Goal: Task Accomplishment & Management: Use online tool/utility

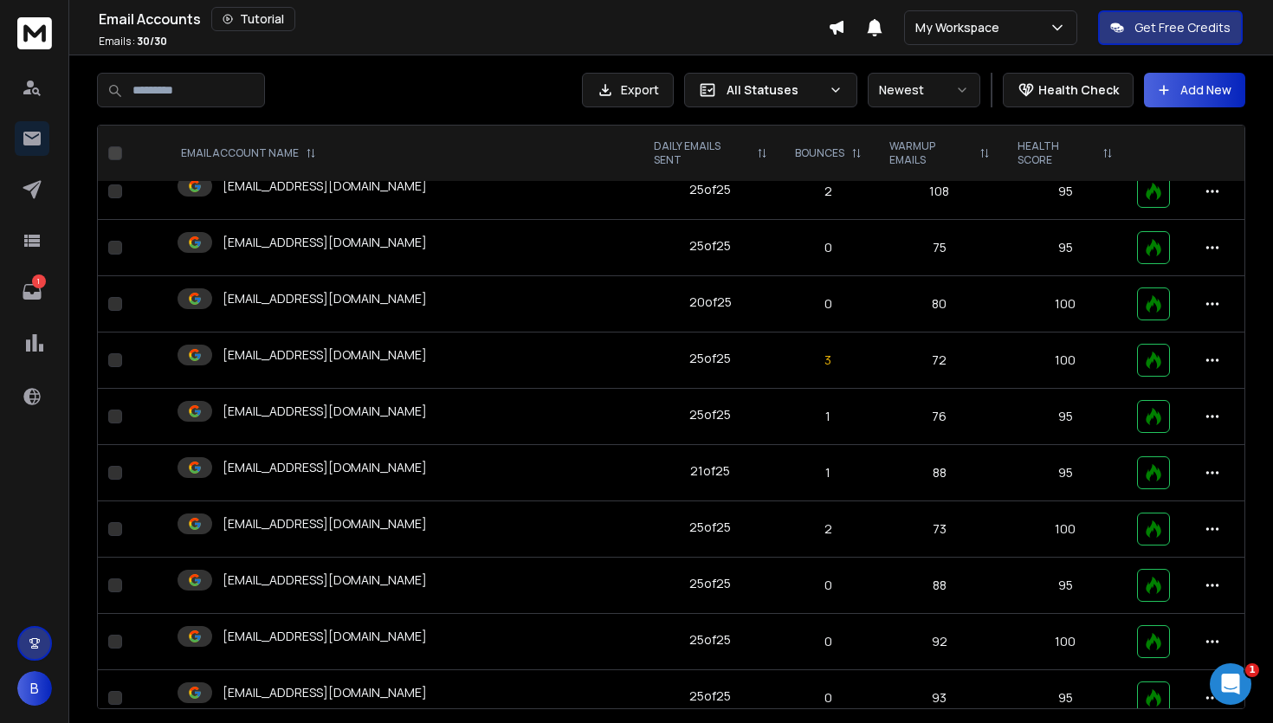
scroll to position [1175, 0]
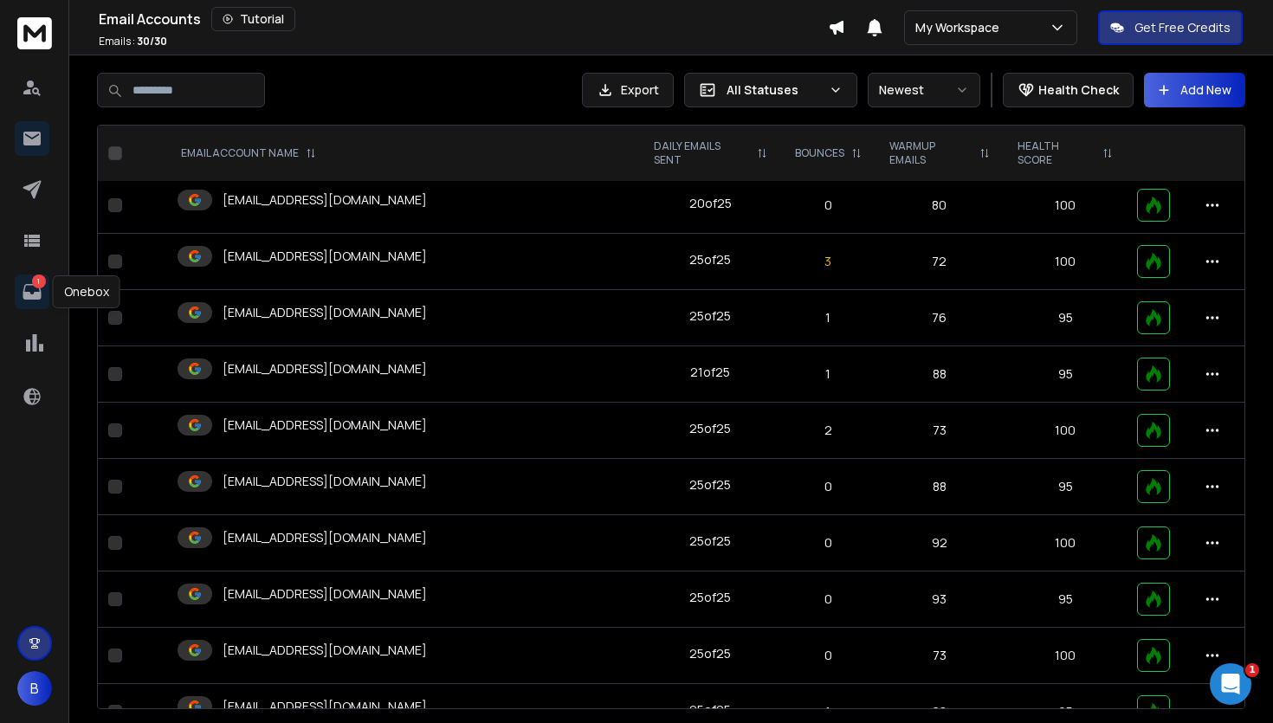
click at [43, 286] on link "1" at bounding box center [32, 292] width 35 height 35
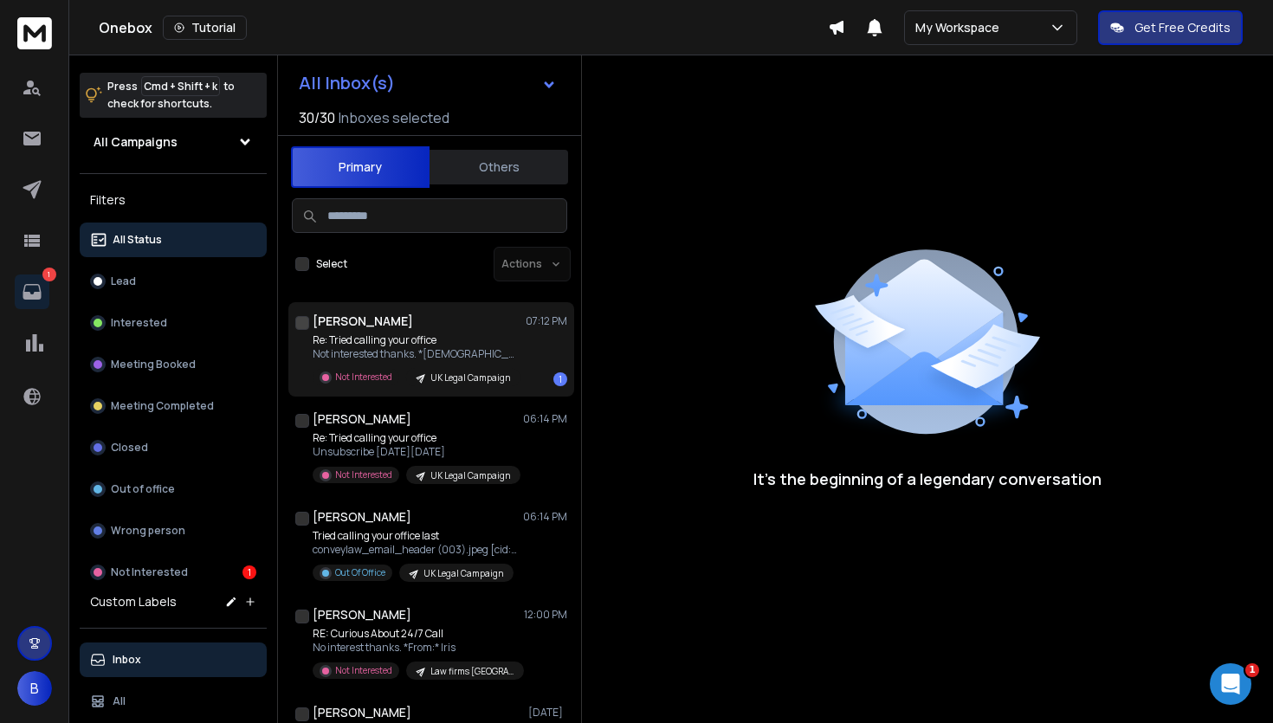
click at [390, 352] on p "Not interested thanks. *Christian Bunke" at bounding box center [417, 354] width 208 height 14
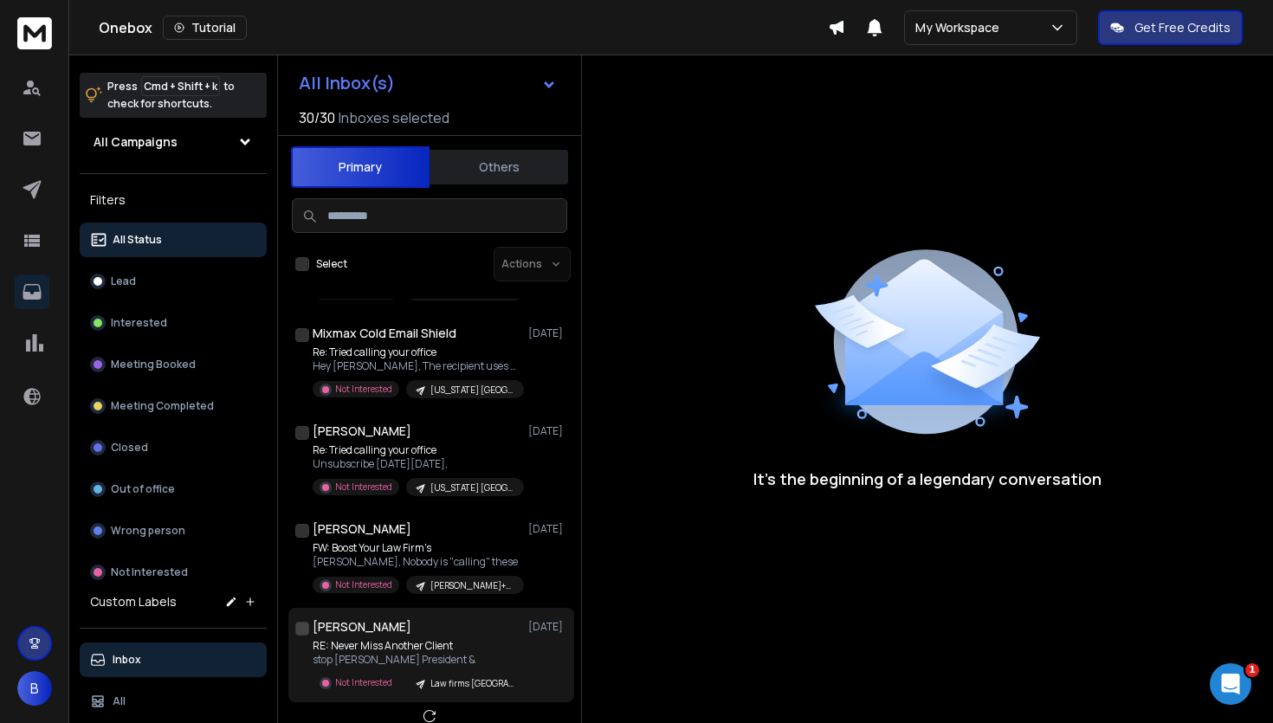
scroll to position [949, 0]
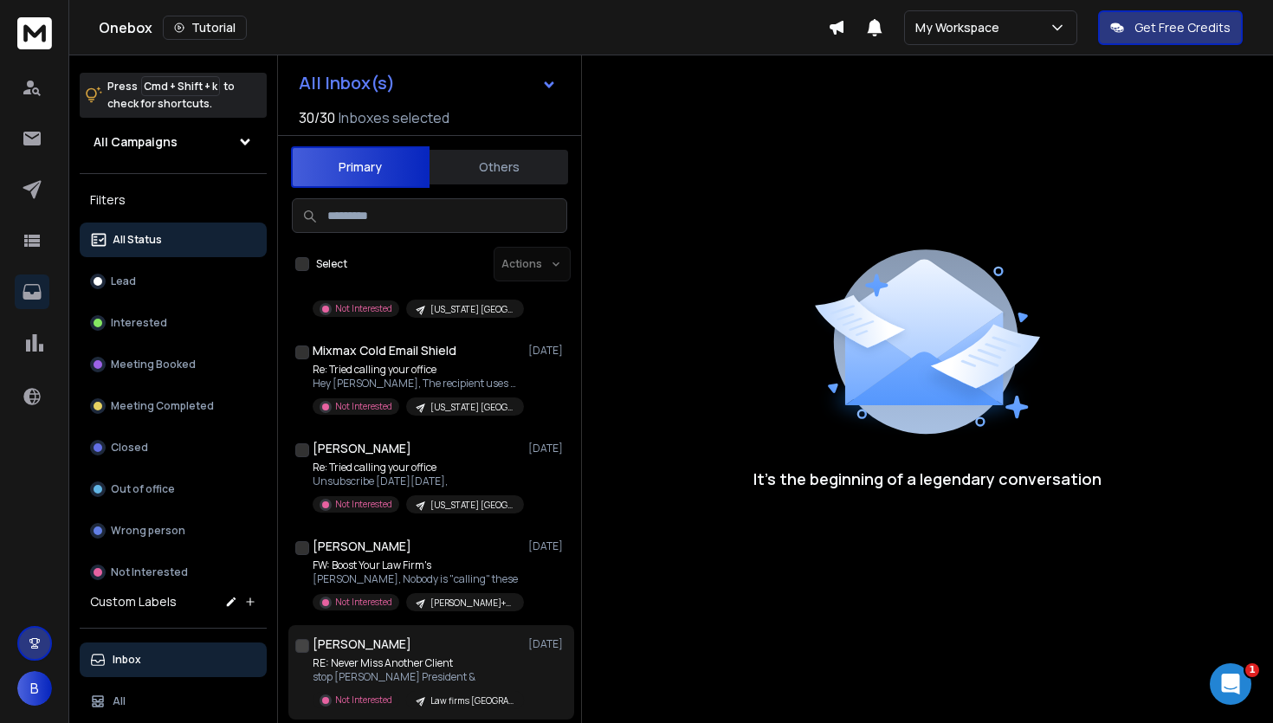
click at [373, 646] on h1 "Gene R. Novello" at bounding box center [362, 644] width 99 height 17
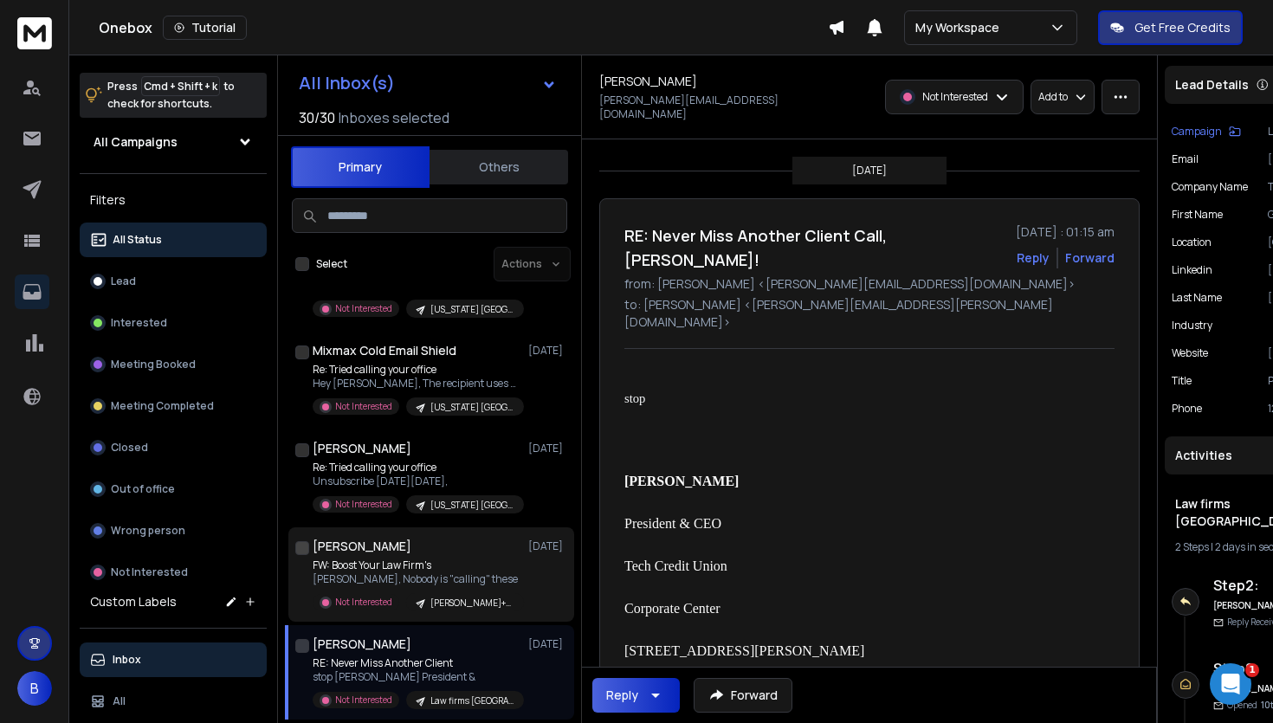
click at [395, 572] on p "FW: Boost Your Law Firm's" at bounding box center [417, 566] width 208 height 14
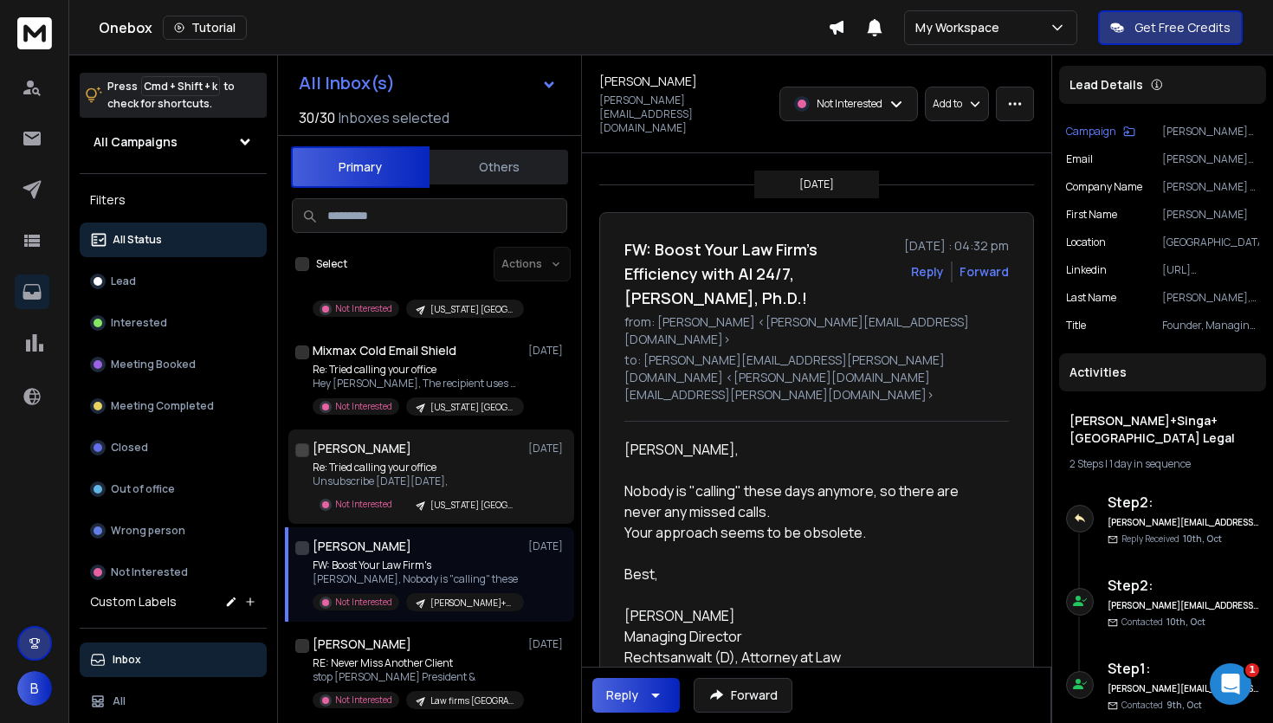
click at [417, 461] on p "Re: Tried calling your office" at bounding box center [417, 468] width 208 height 14
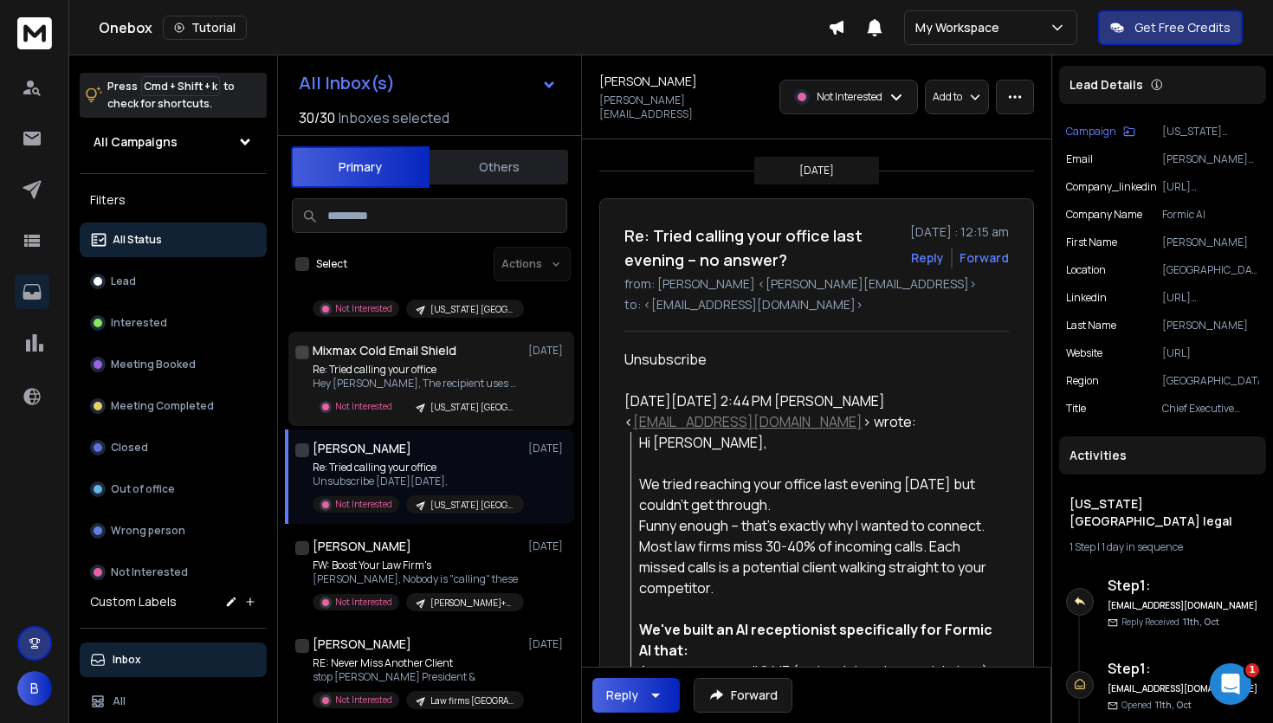
click at [418, 353] on h1 "Mixmax Cold Email Shield" at bounding box center [385, 350] width 144 height 17
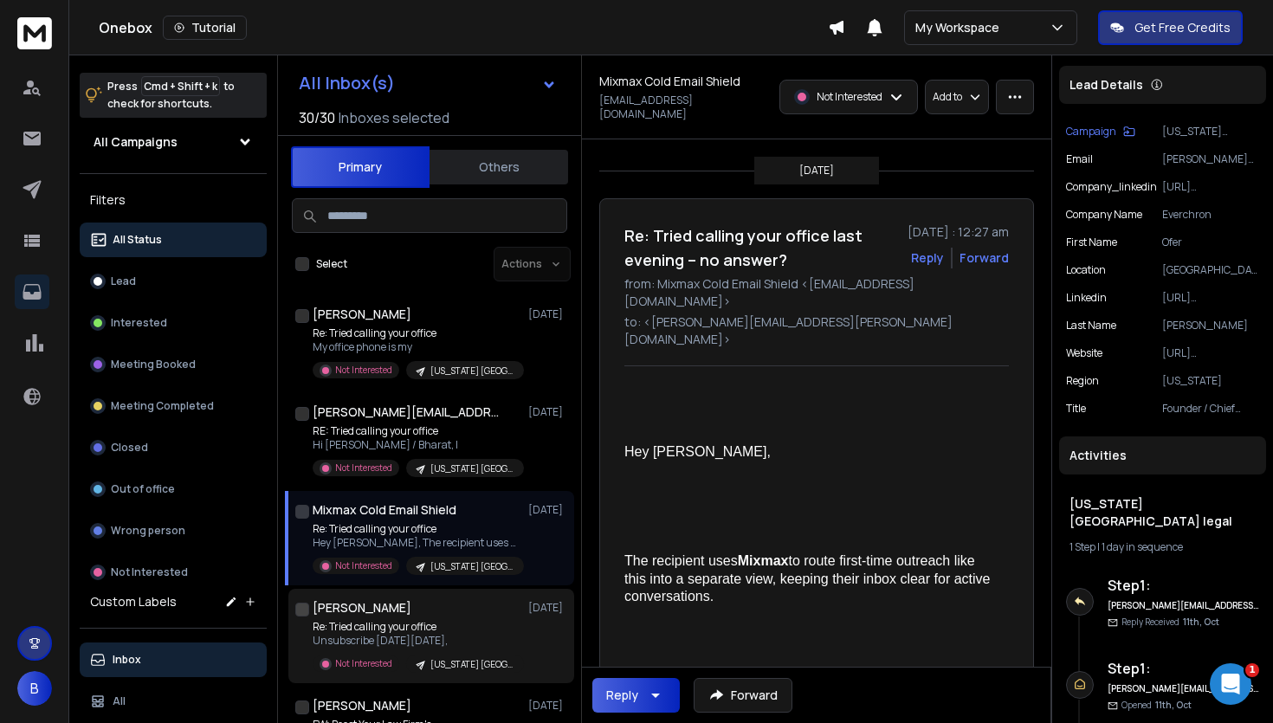
scroll to position [771, 0]
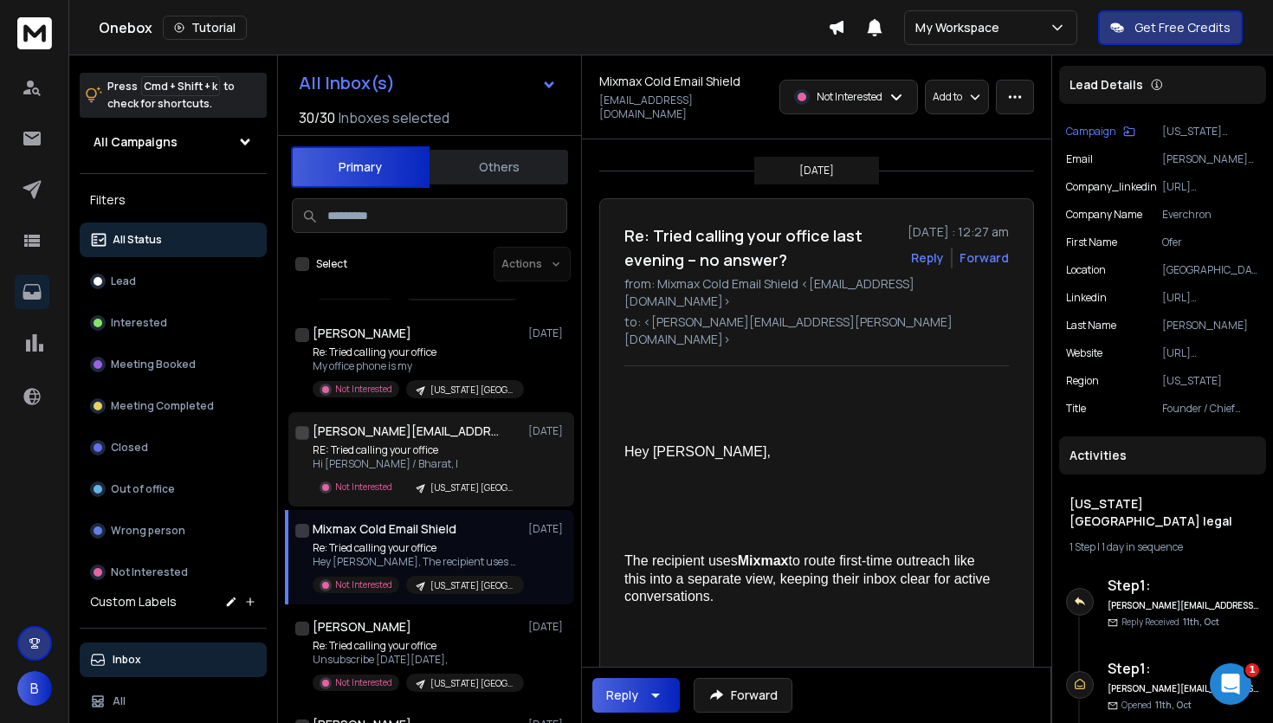
click at [411, 456] on p "RE: Tried calling your office" at bounding box center [417, 450] width 208 height 14
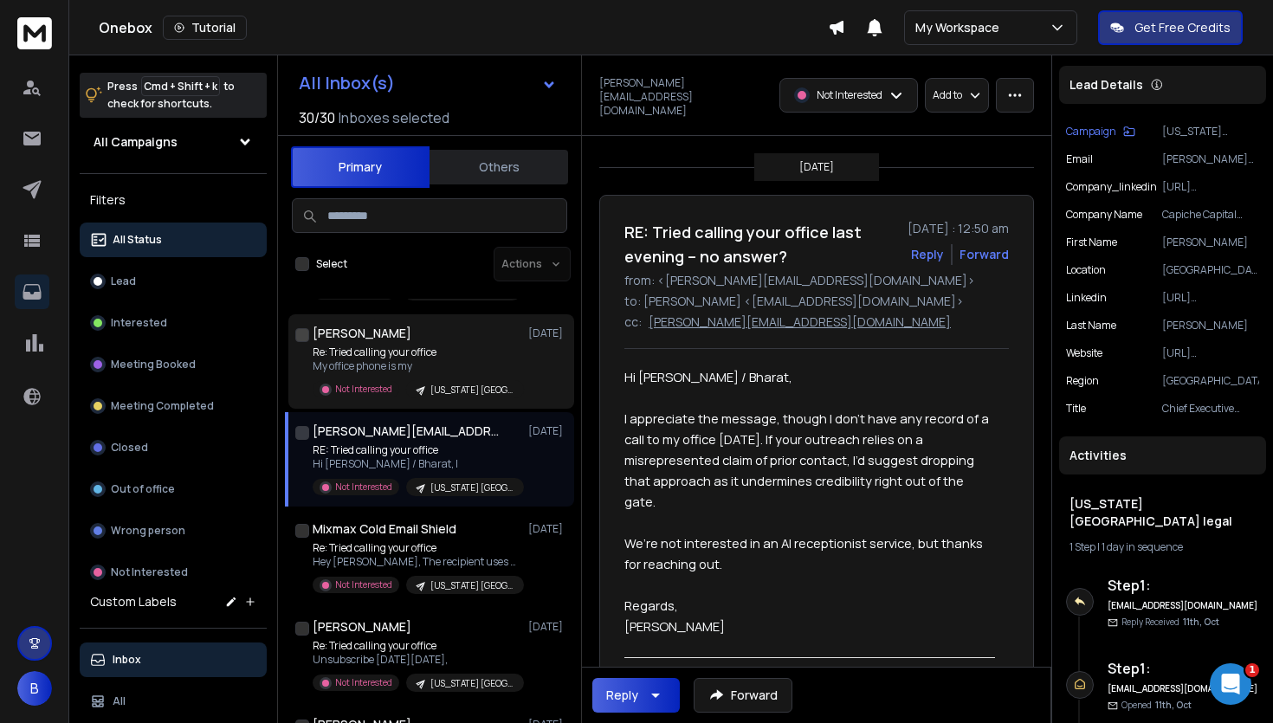
click at [402, 349] on p "Re: Tried calling your office" at bounding box center [417, 353] width 208 height 14
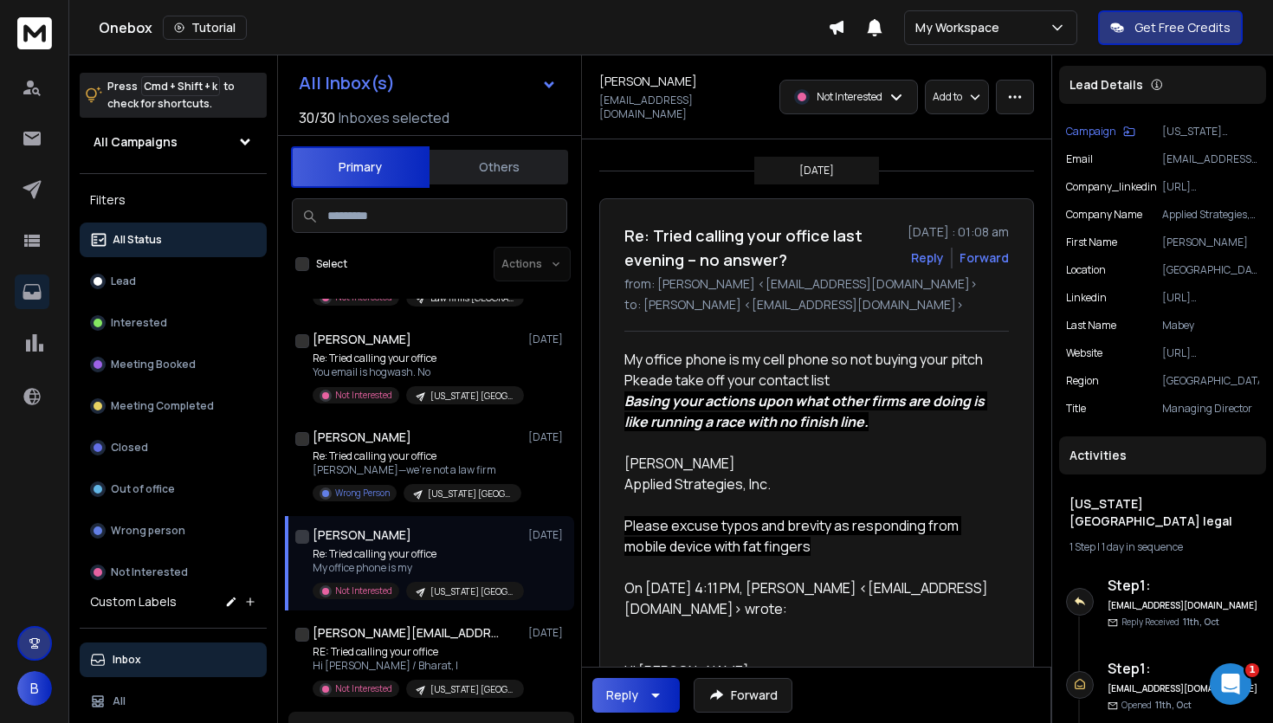
scroll to position [566, 0]
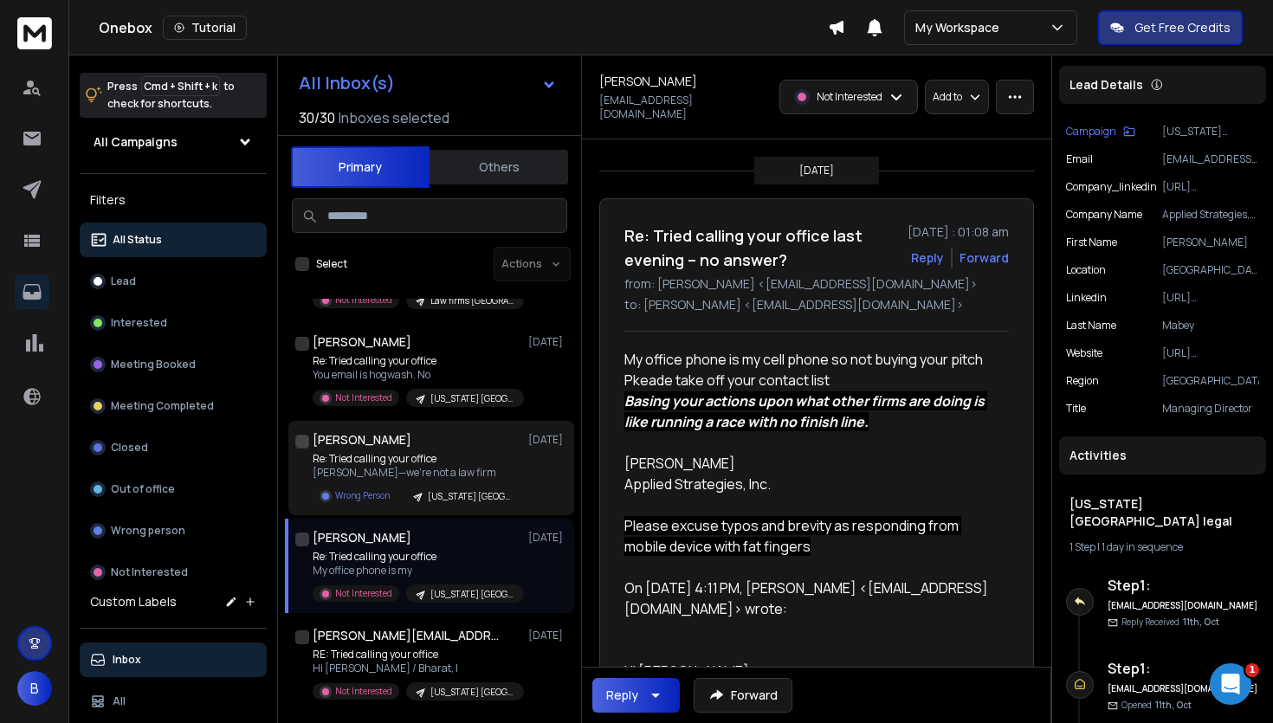
click at [418, 452] on p "Re: Tried calling your office" at bounding box center [417, 459] width 208 height 14
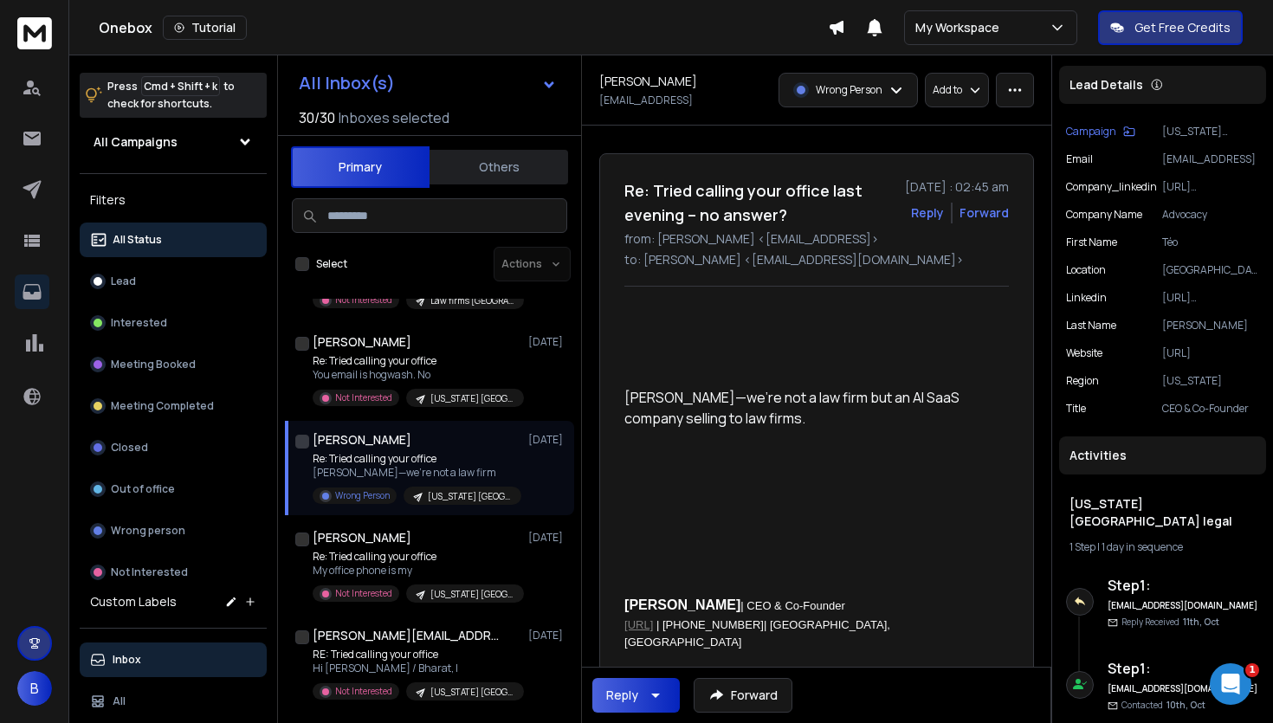
scroll to position [30, 0]
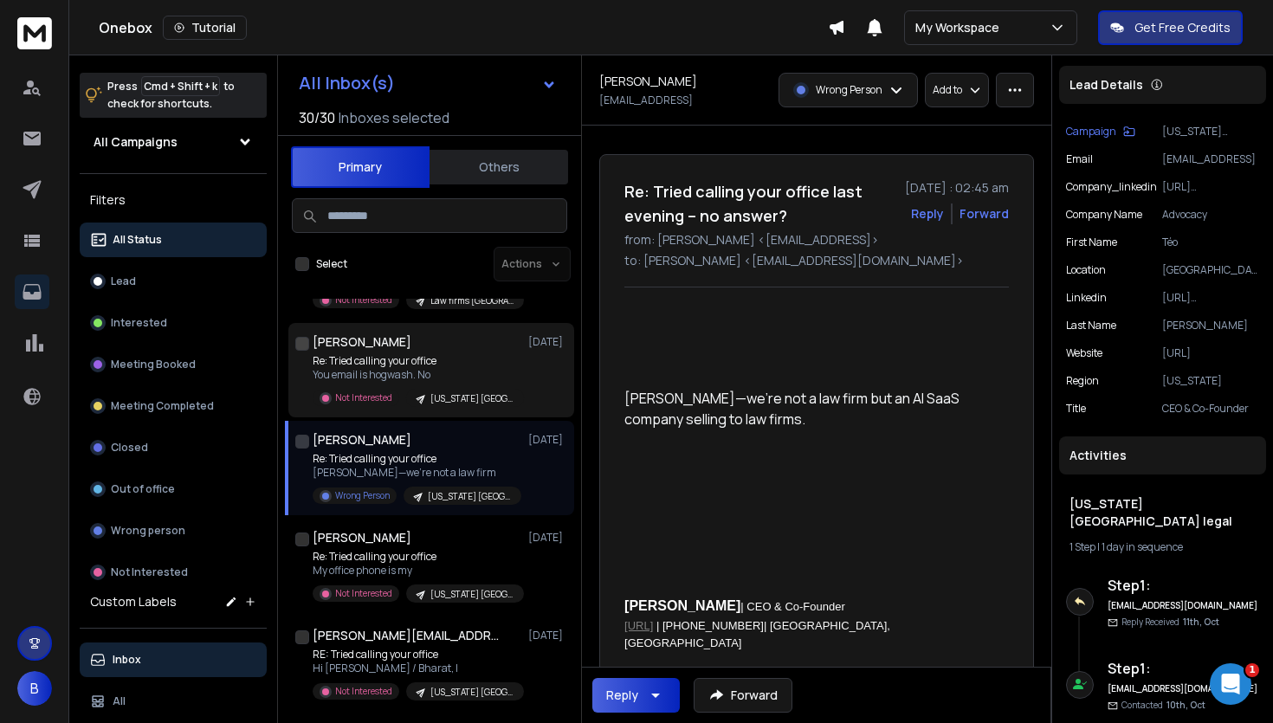
click at [404, 351] on div "Julie Fisher 11 Oct Re: Tried calling your office You email is hogwash. No Not …" at bounding box center [440, 370] width 255 height 74
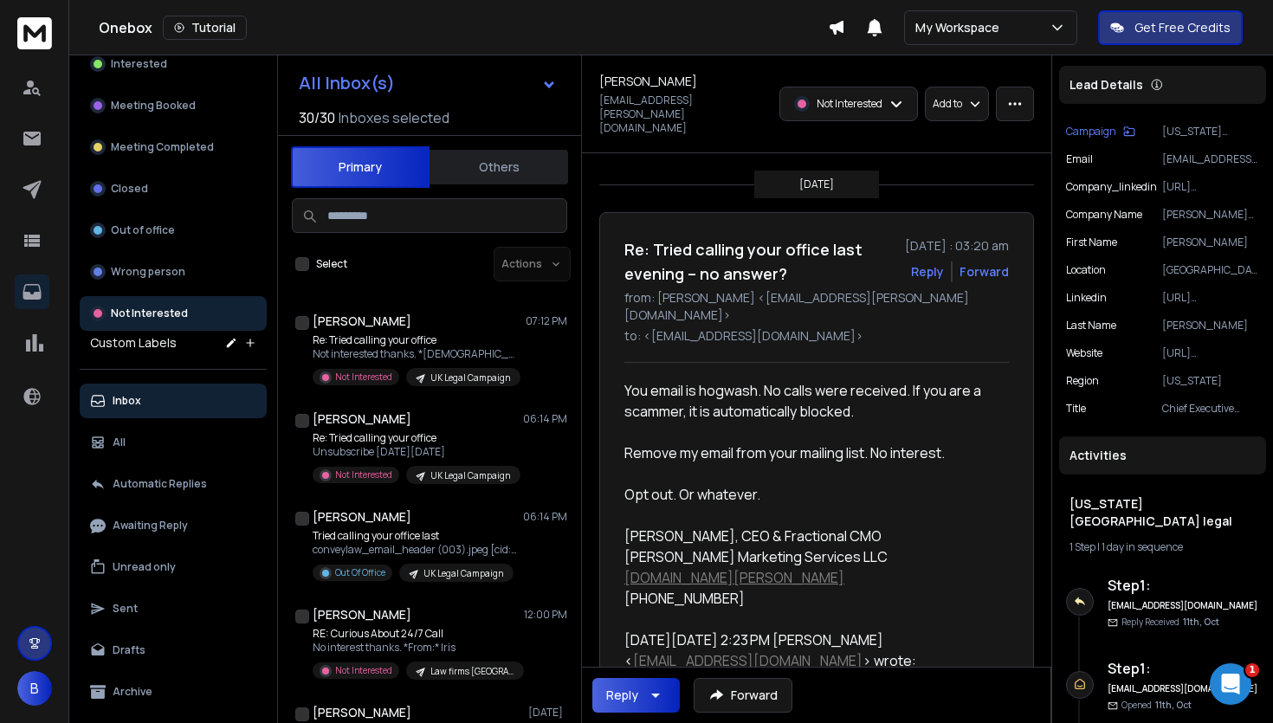
scroll to position [273, 0]
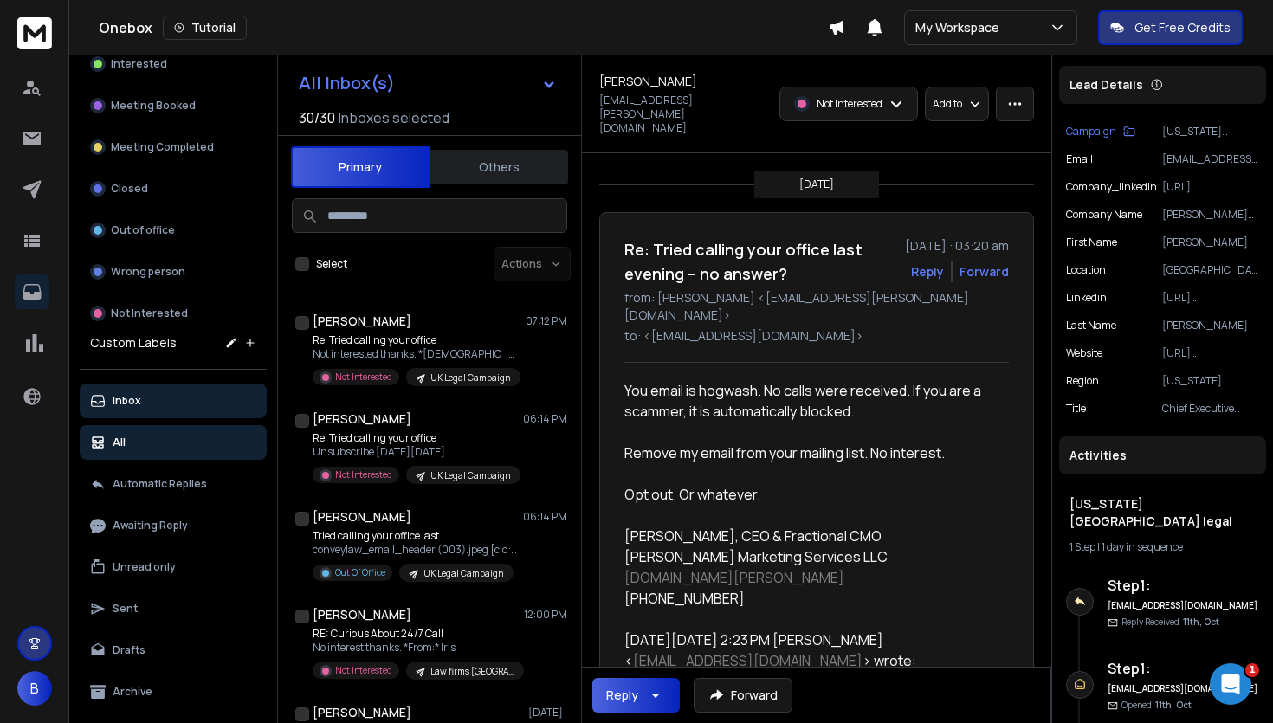
click at [148, 432] on button "All" at bounding box center [173, 442] width 187 height 35
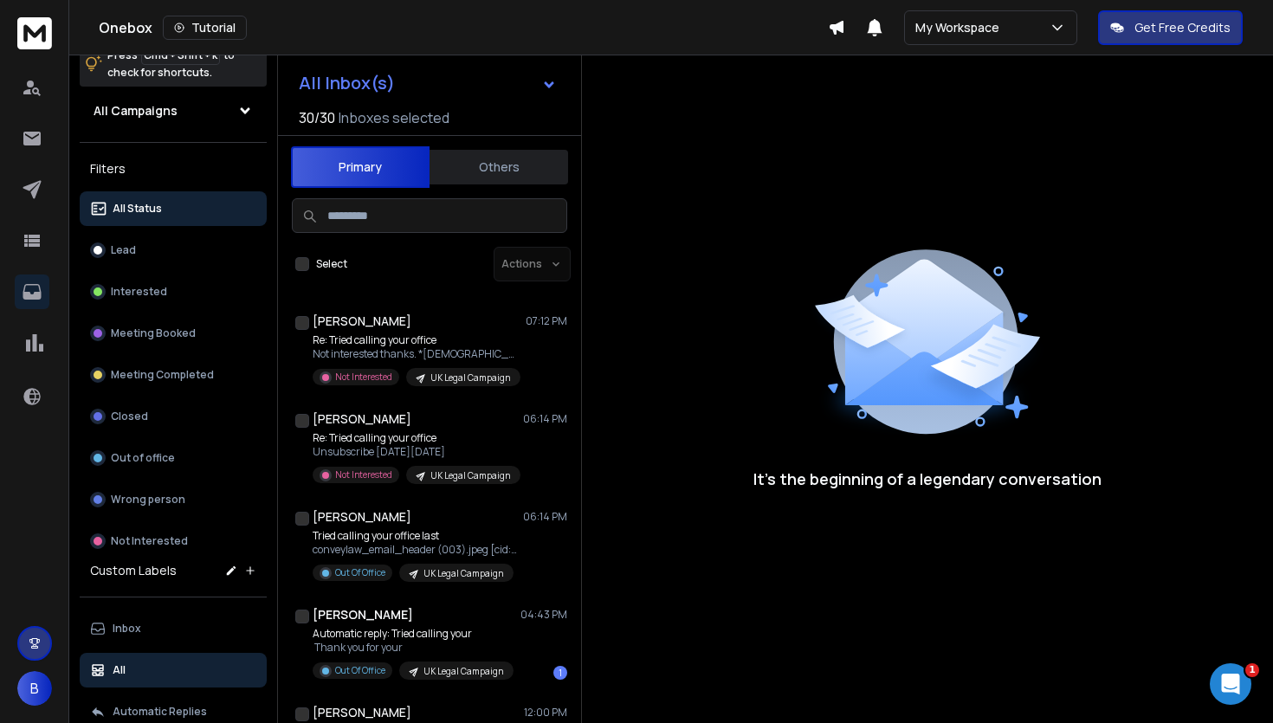
scroll to position [0, 0]
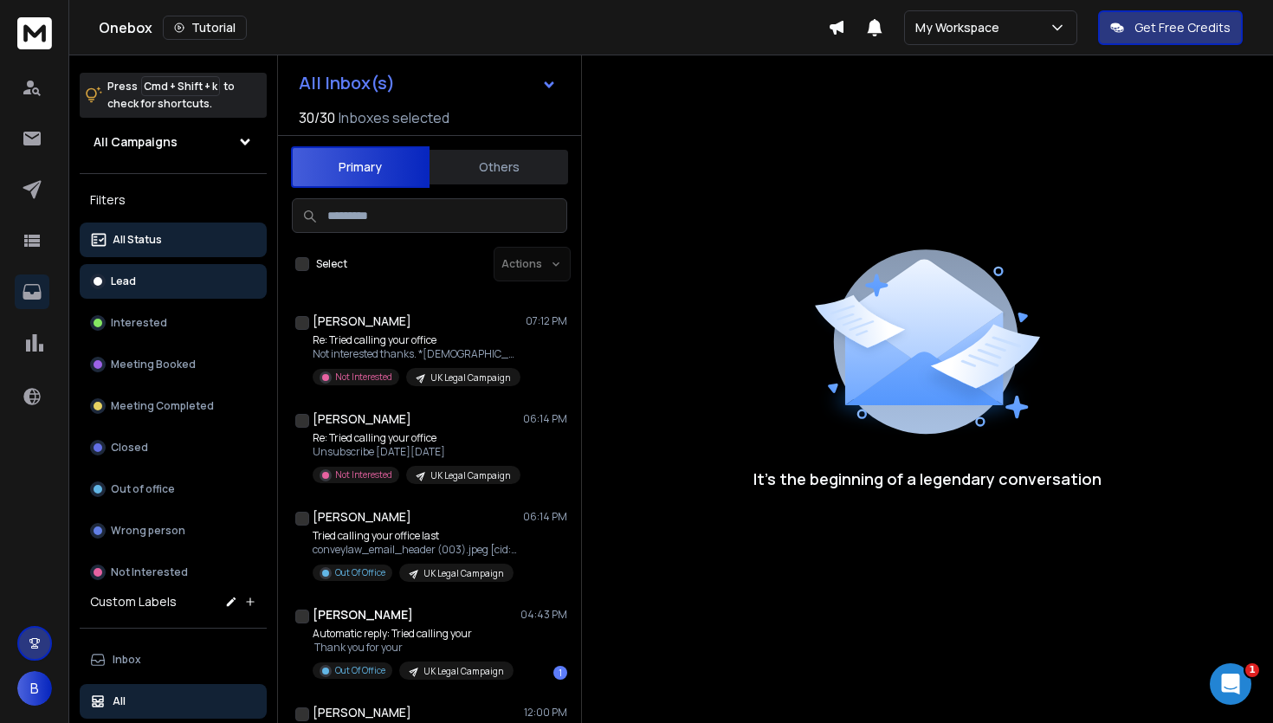
click at [140, 277] on button "Lead" at bounding box center [173, 281] width 187 height 35
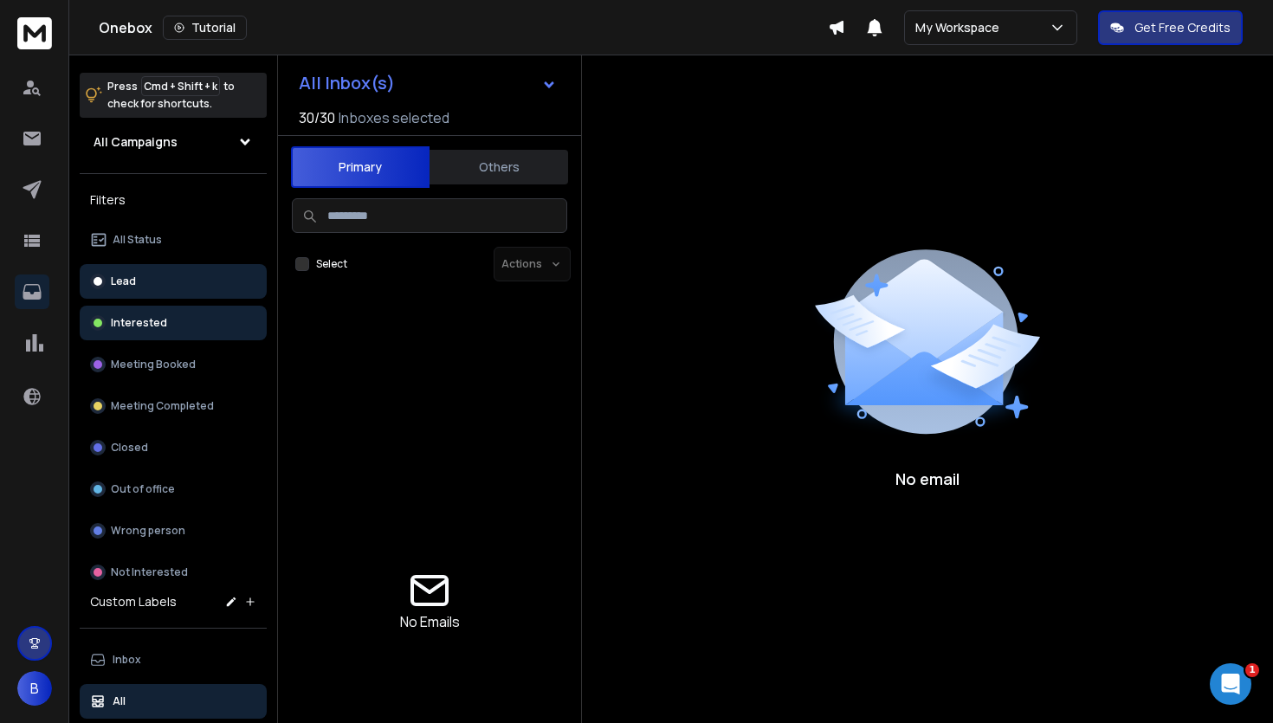
click at [140, 316] on p "Interested" at bounding box center [139, 323] width 56 height 14
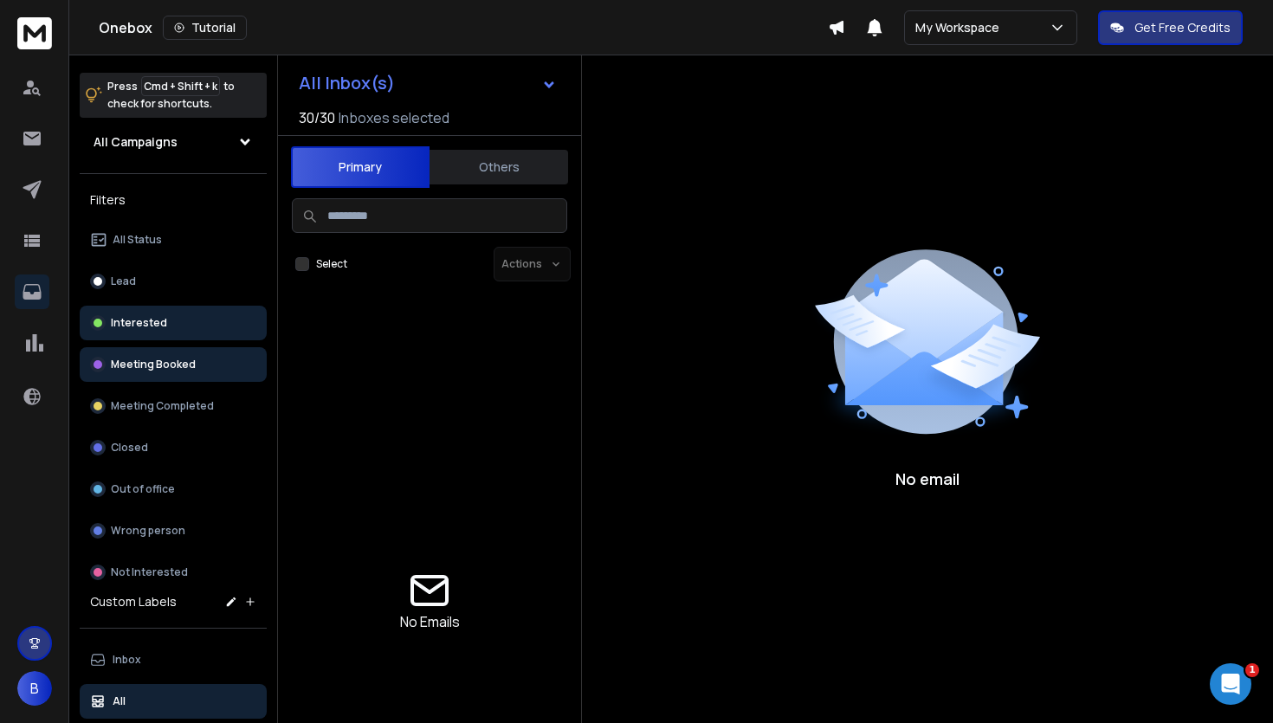
click at [143, 365] on p "Meeting Booked" at bounding box center [153, 365] width 85 height 14
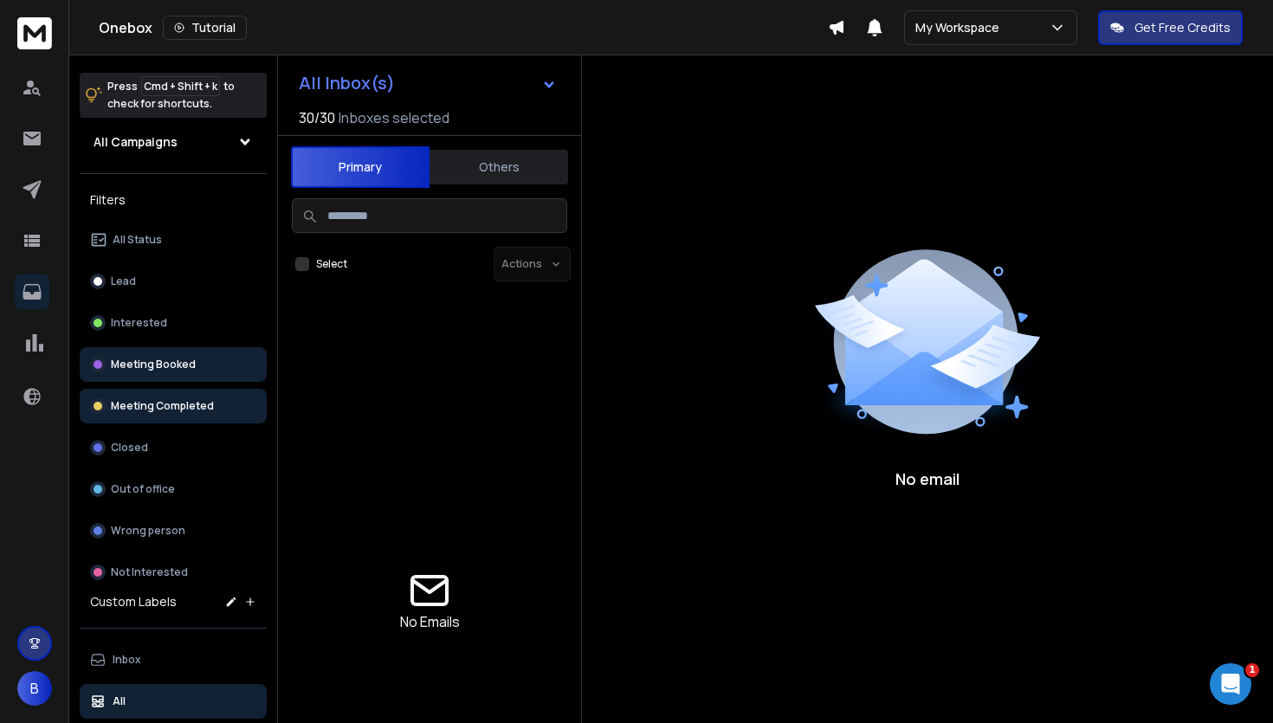
click at [144, 396] on button "Meeting Completed" at bounding box center [173, 406] width 187 height 35
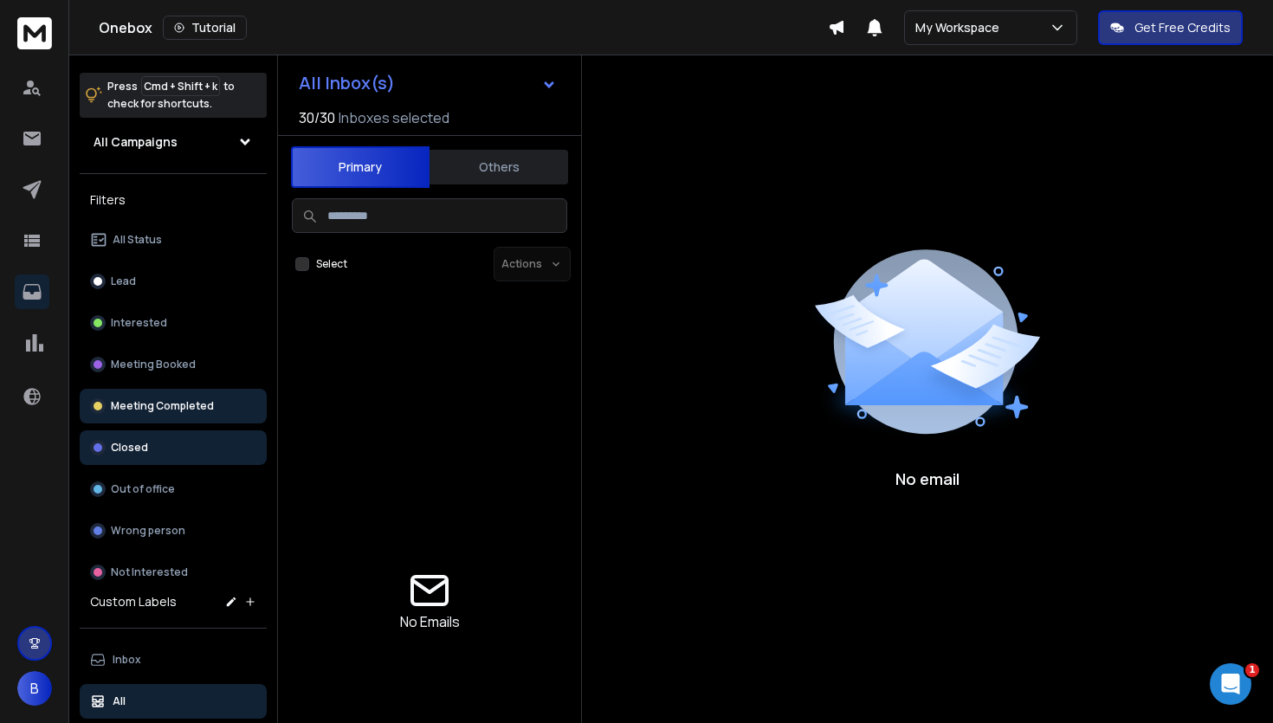
click at [135, 452] on p "Closed" at bounding box center [129, 448] width 37 height 14
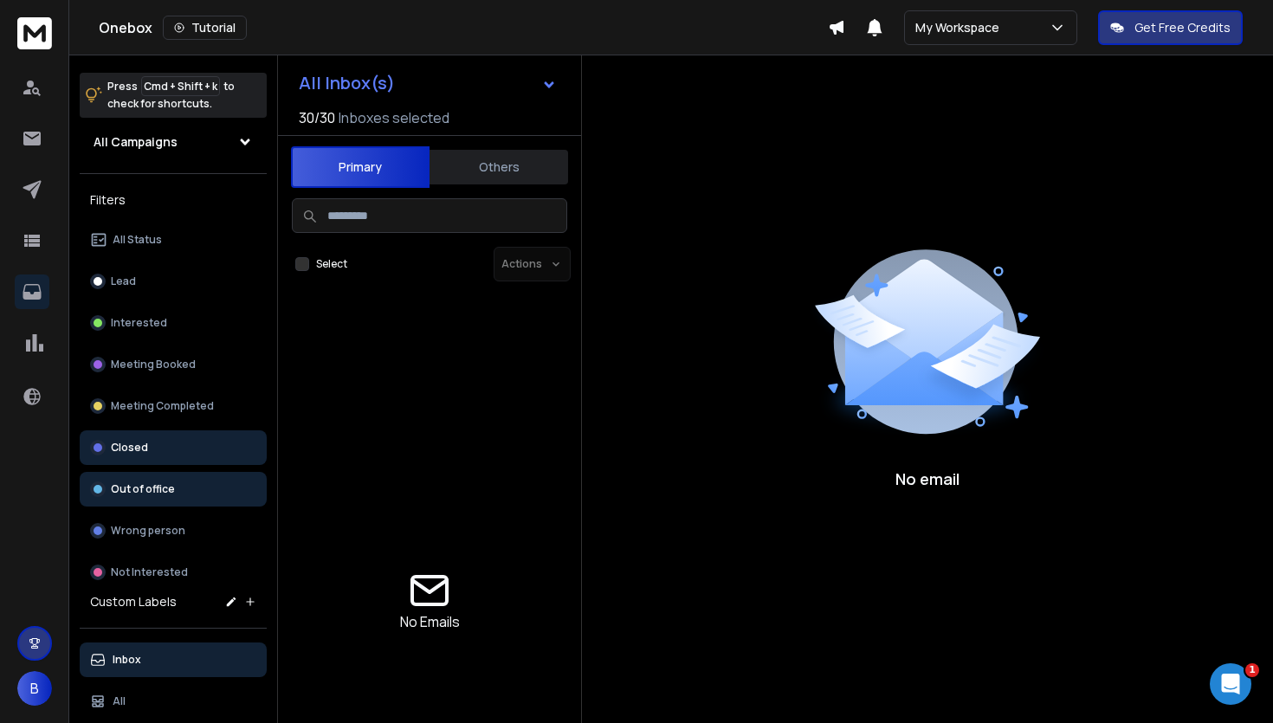
click at [138, 488] on p "Out of office" at bounding box center [143, 489] width 64 height 14
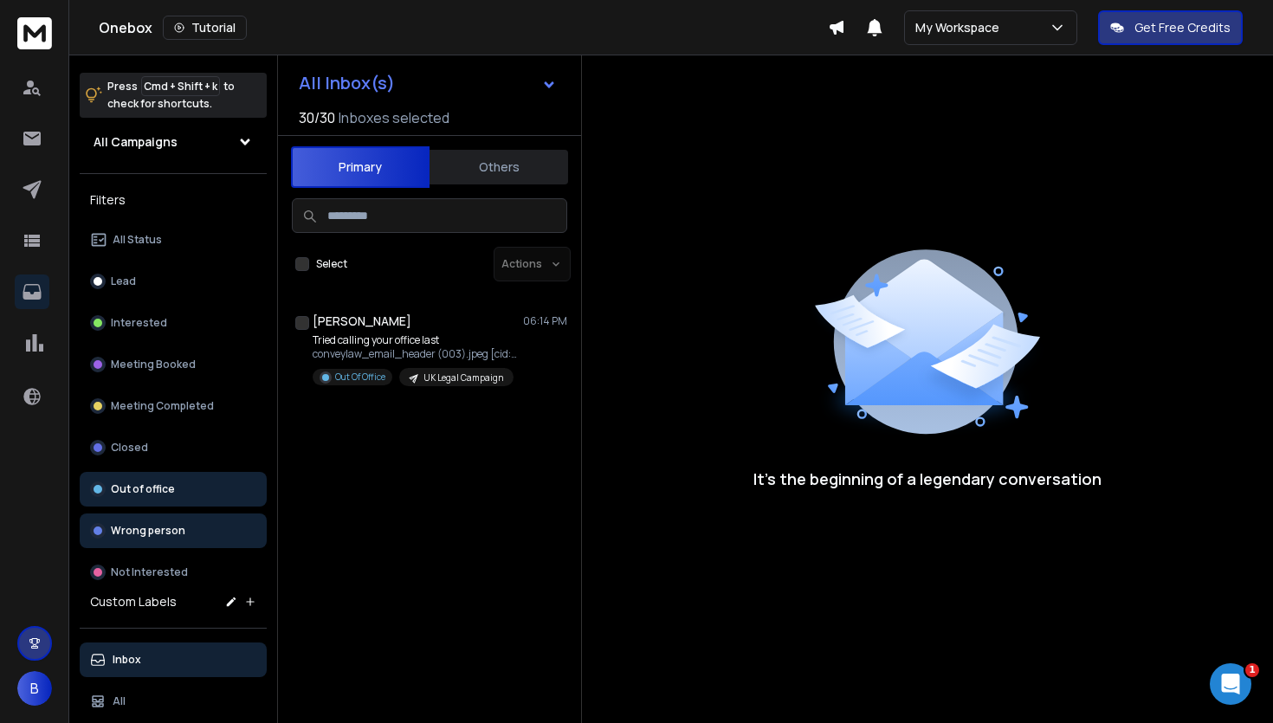
click at [140, 527] on p "Wrong person" at bounding box center [148, 531] width 74 height 14
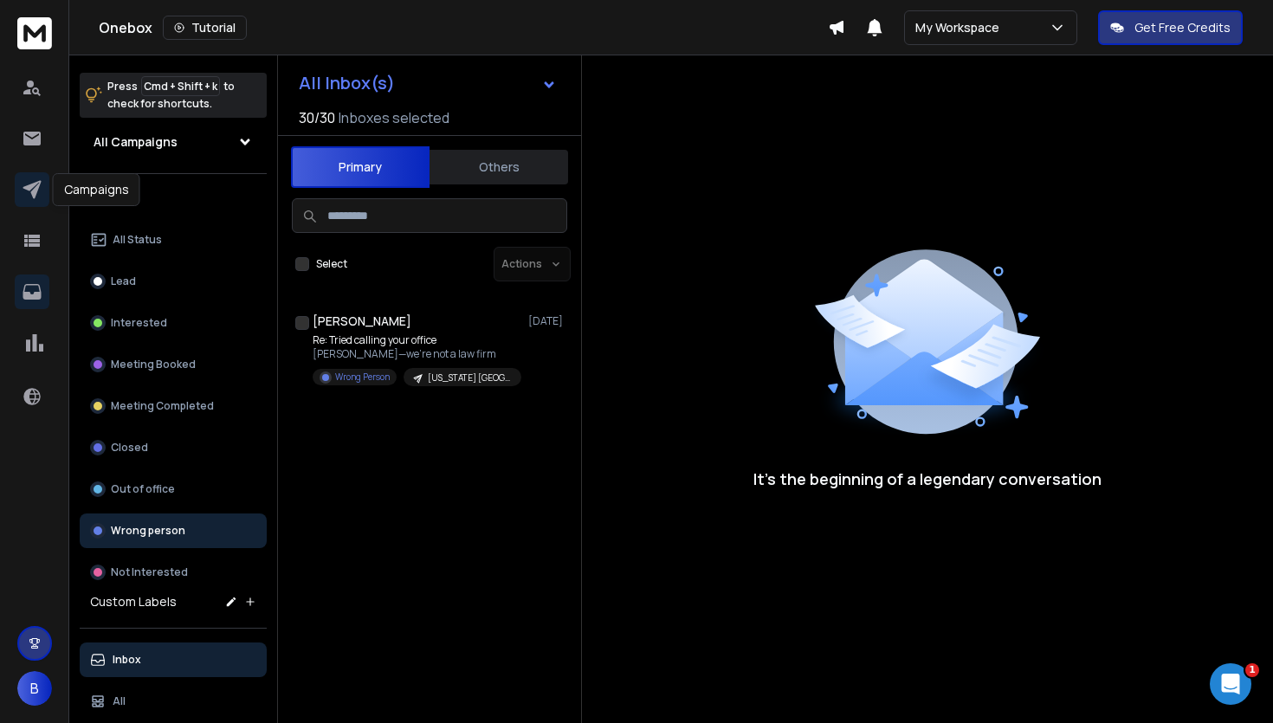
click at [23, 175] on link at bounding box center [32, 189] width 35 height 35
